Goal: Navigation & Orientation: Find specific page/section

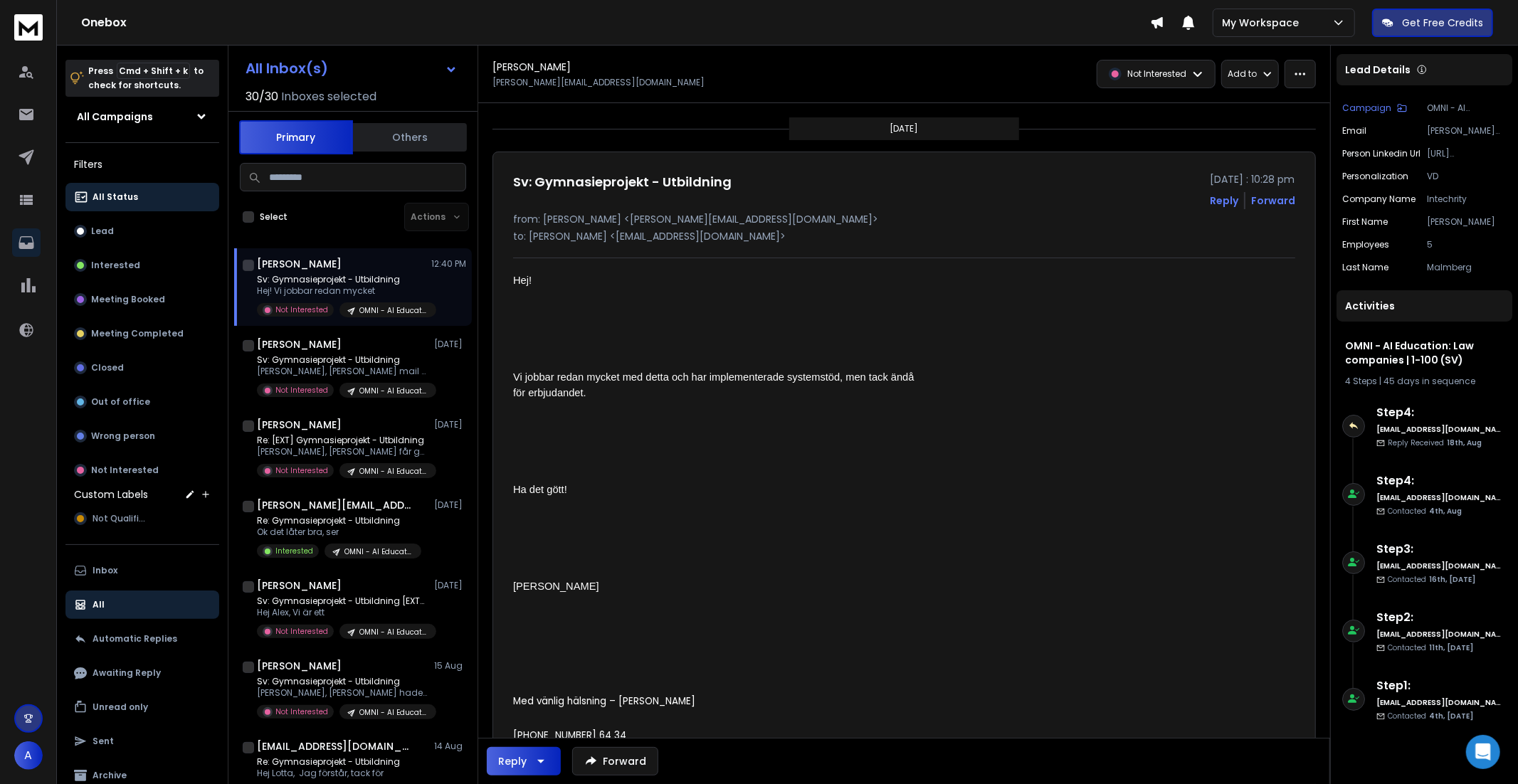
scroll to position [4911, 0]
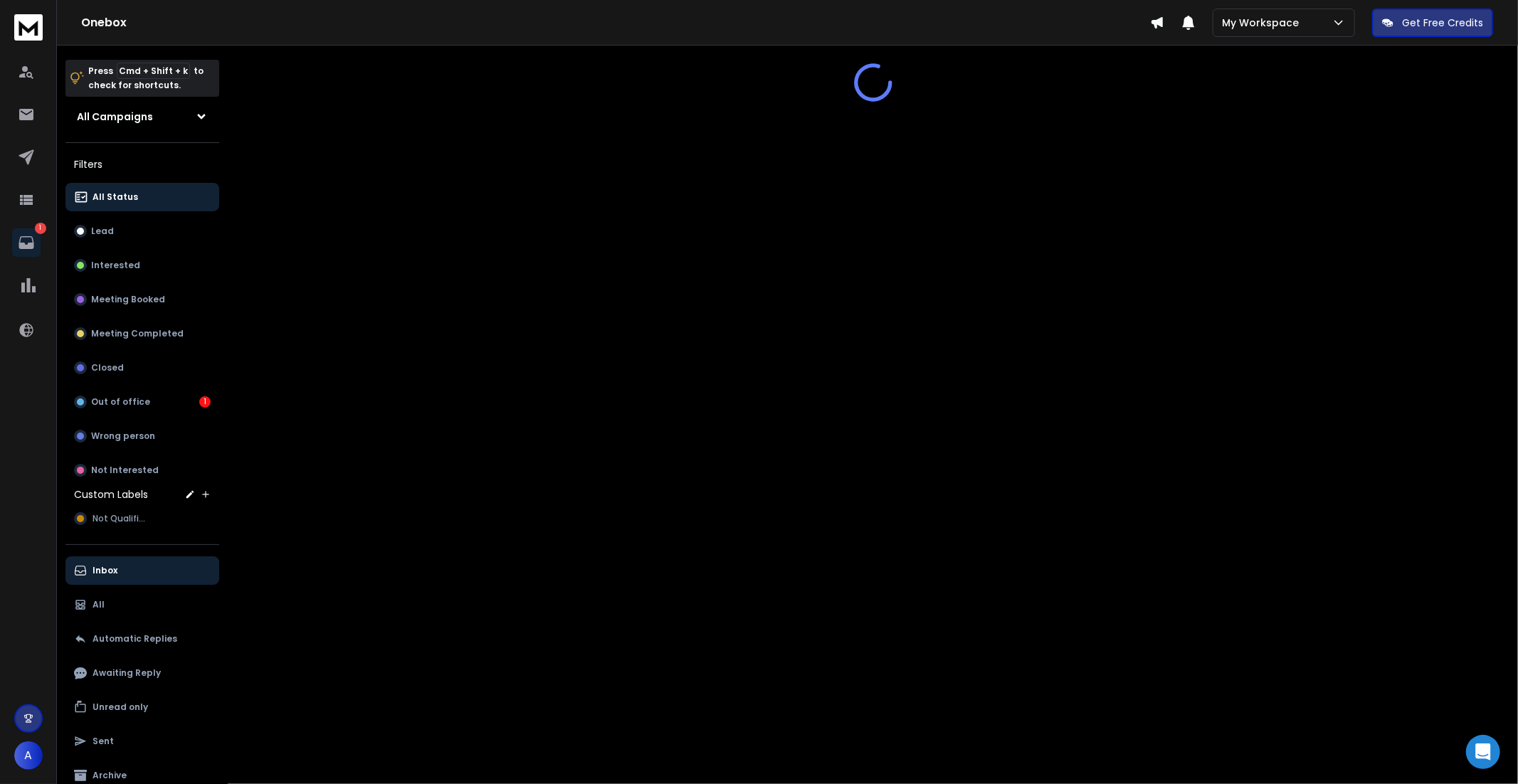
click at [22, 131] on div at bounding box center [28, 117] width 33 height 34
click at [24, 124] on link at bounding box center [26, 114] width 28 height 28
